Goal: Check status: Check status

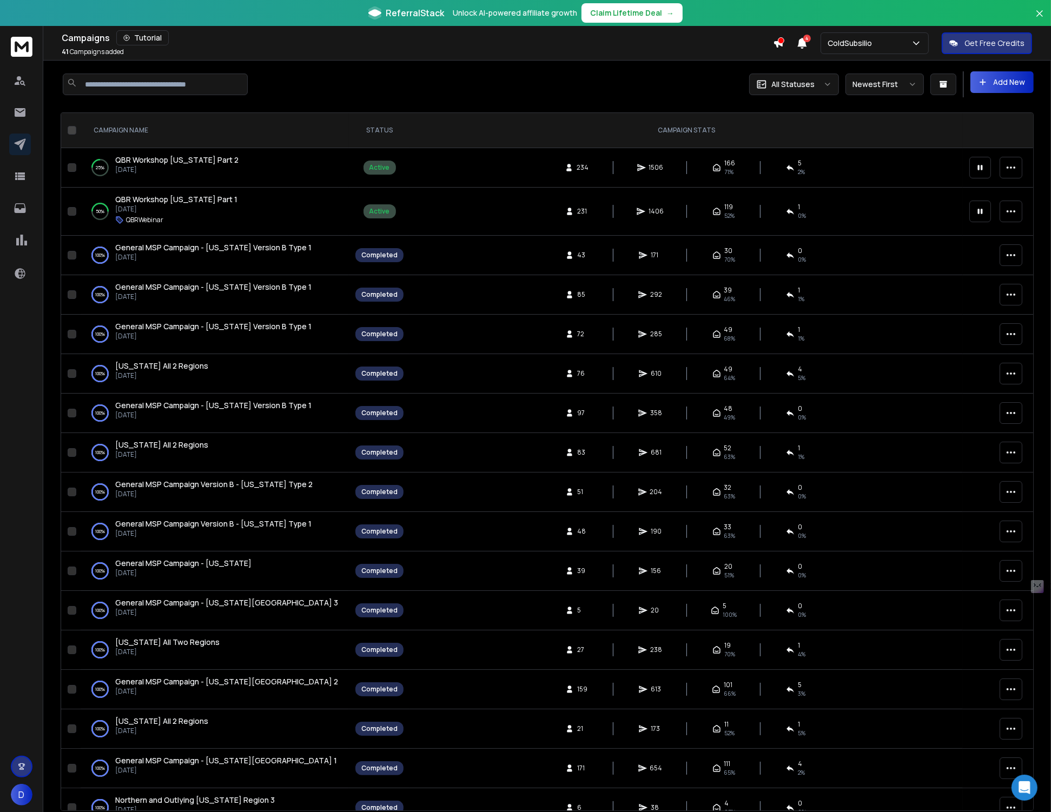
click at [177, 197] on span "QBR Workshop [US_STATE] Part 1" at bounding box center [176, 199] width 122 height 10
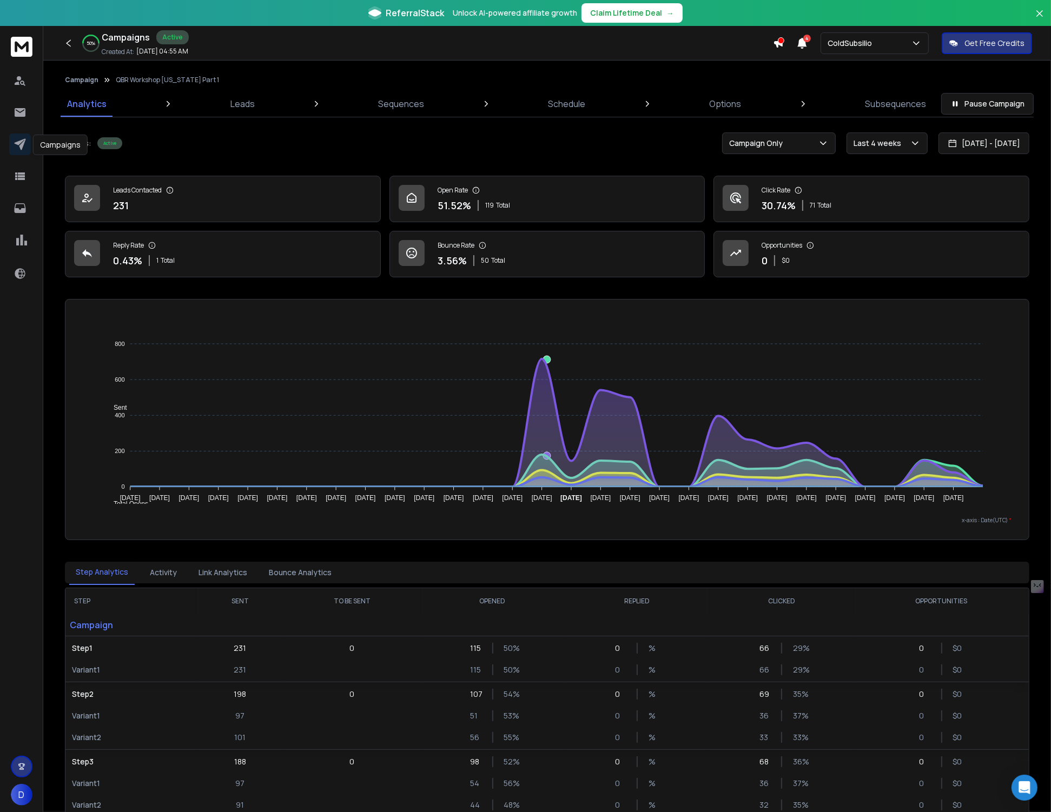
click at [23, 143] on icon at bounding box center [19, 144] width 11 height 11
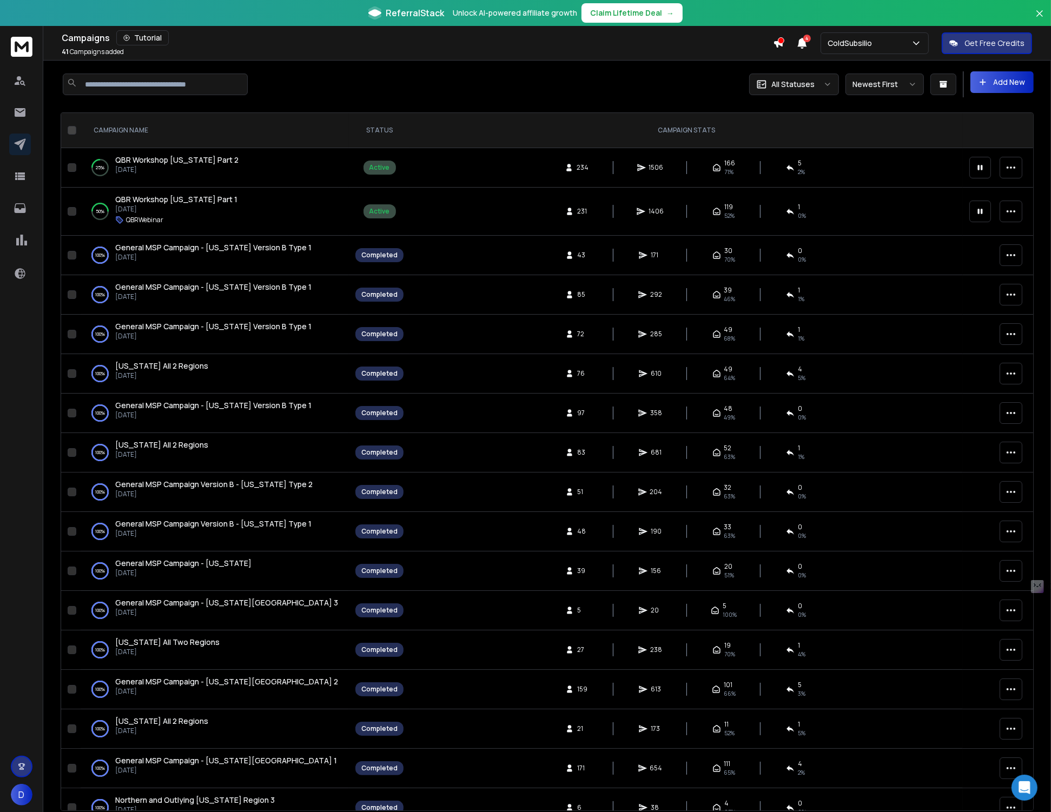
click at [211, 164] on span "QBR Workshop [US_STATE] Part 2" at bounding box center [176, 160] width 123 height 10
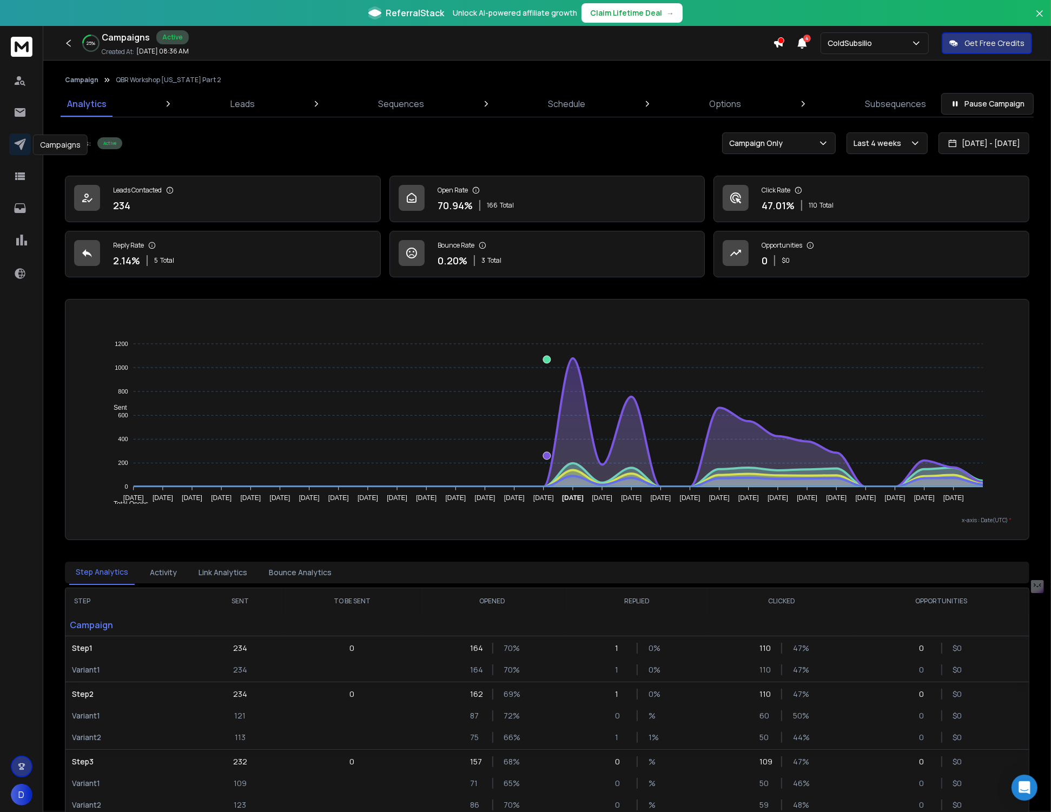
click at [21, 148] on icon at bounding box center [19, 144] width 11 height 11
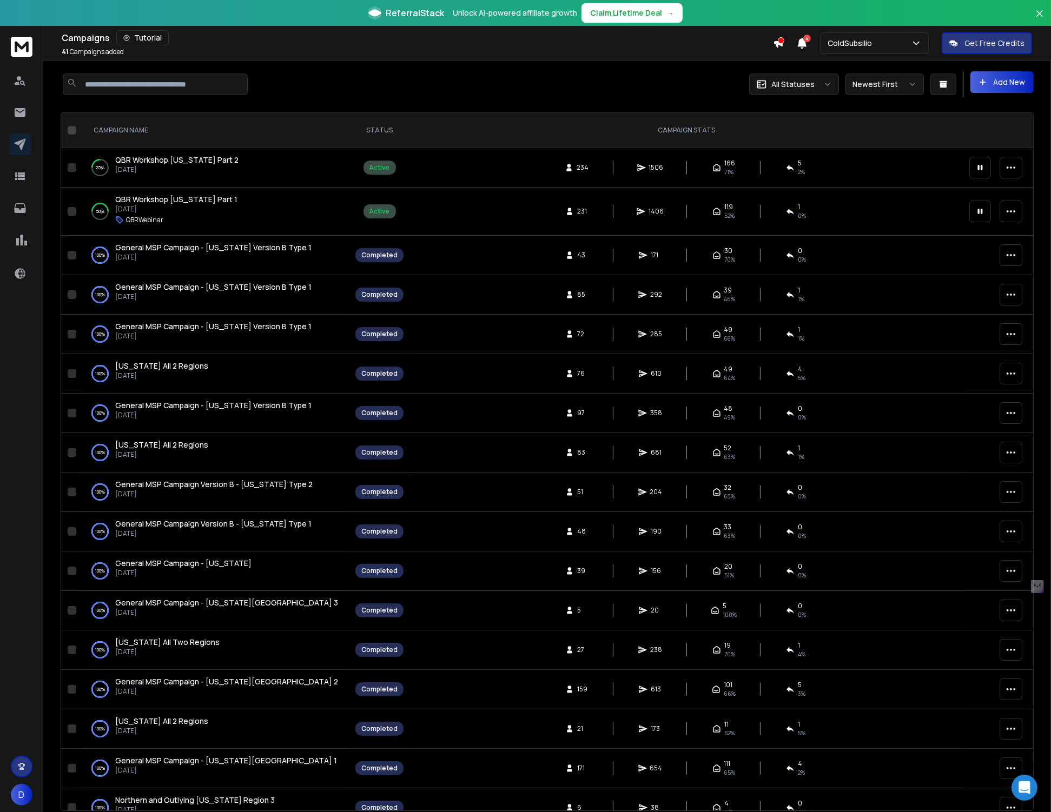
click at [188, 206] on p "[DATE]" at bounding box center [176, 209] width 122 height 9
